Goal: Task Accomplishment & Management: Use online tool/utility

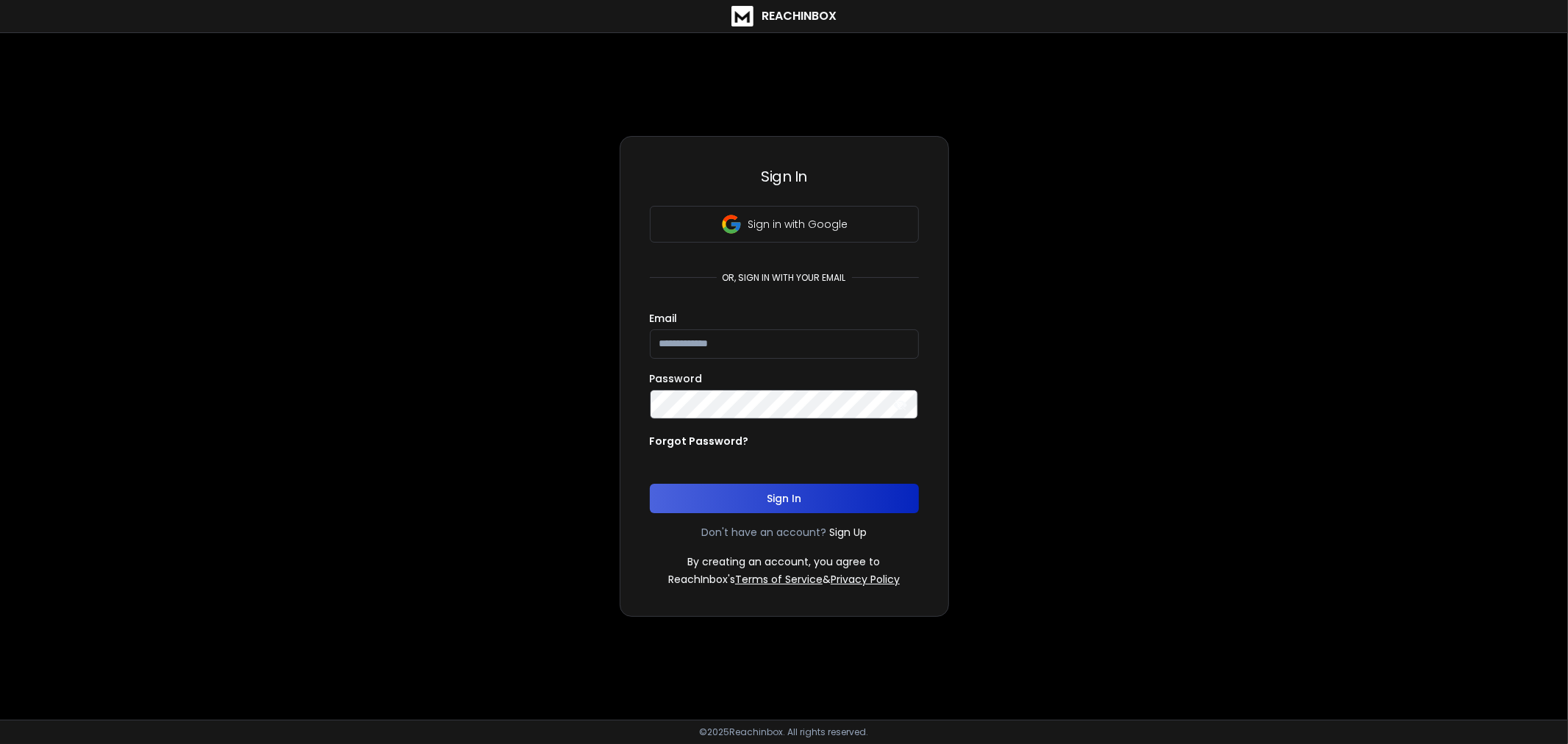
type input "**********"
click at [803, 501] on button "Sign In" at bounding box center [784, 498] width 269 height 30
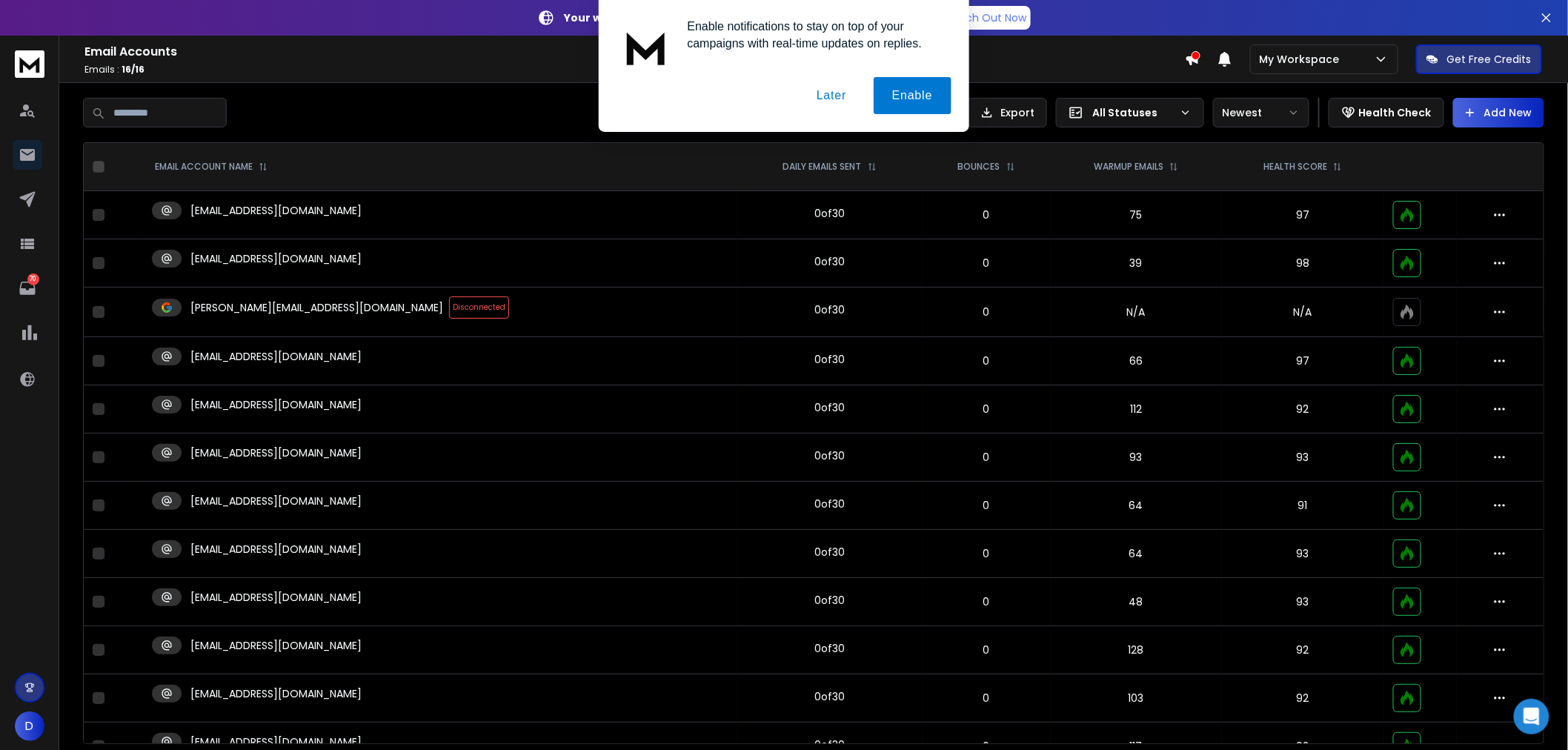
click at [837, 98] on button "Later" at bounding box center [831, 96] width 67 height 37
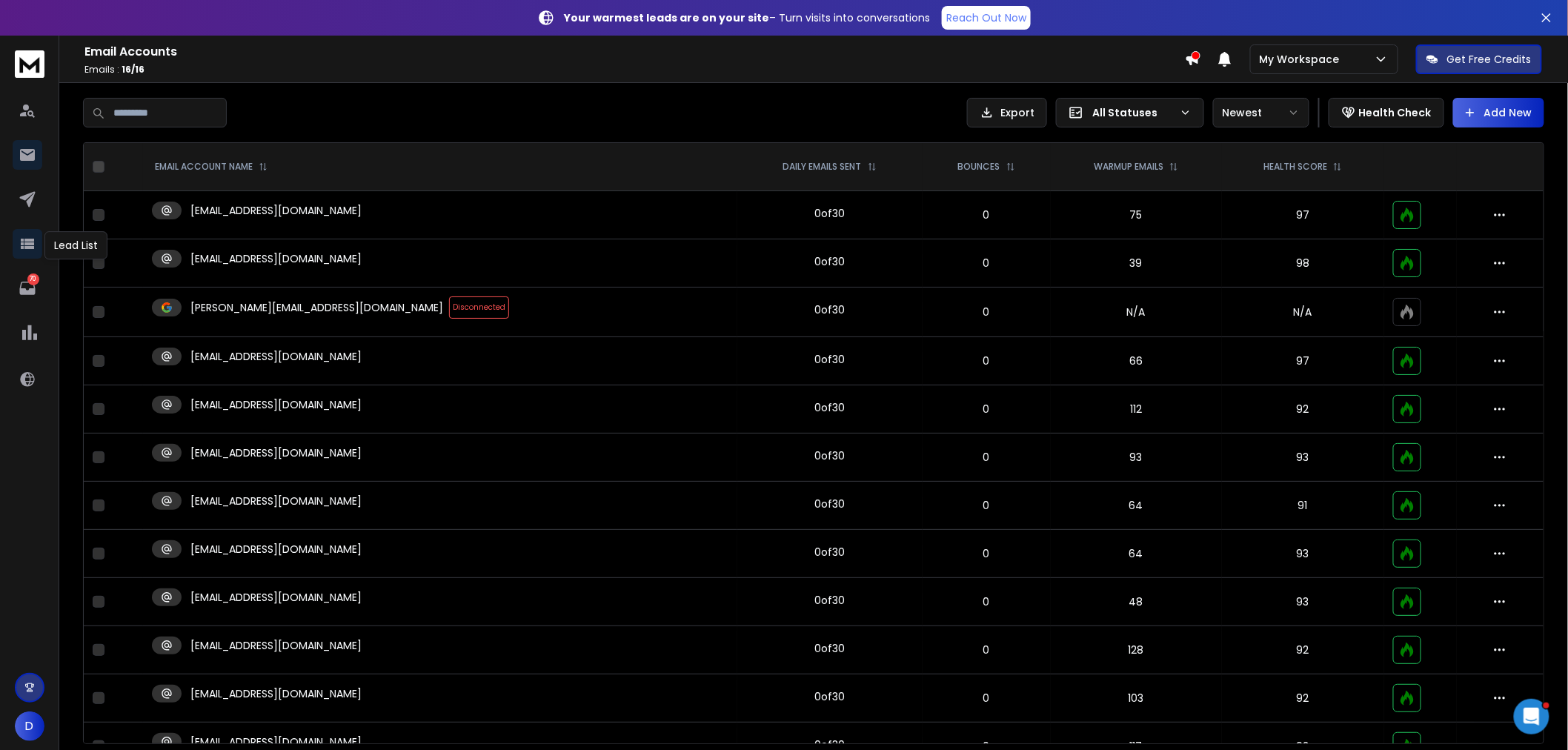
click at [26, 255] on link at bounding box center [27, 244] width 30 height 30
